Goal: Task Accomplishment & Management: Use online tool/utility

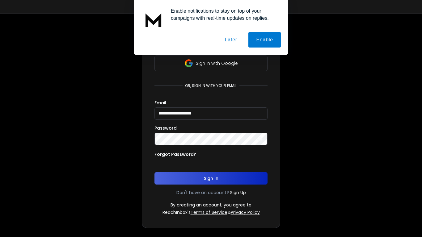
type input "**********"
click at [211, 178] on button "Sign In" at bounding box center [210, 178] width 113 height 12
